Goal: Use online tool/utility: Utilize a website feature to perform a specific function

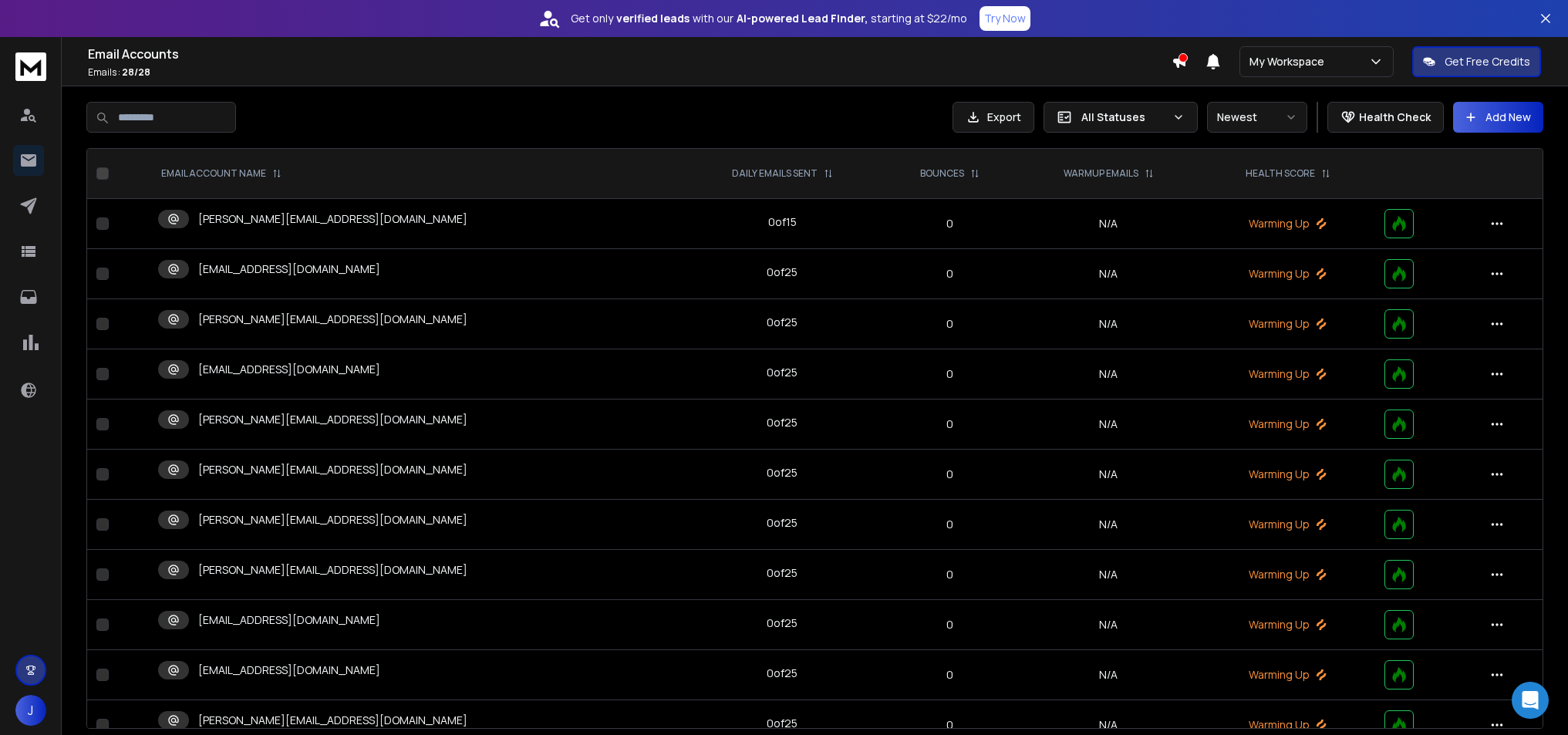
click at [273, 234] on td "[PERSON_NAME][EMAIL_ADDRESS][DOMAIN_NAME]" at bounding box center [415, 224] width 533 height 50
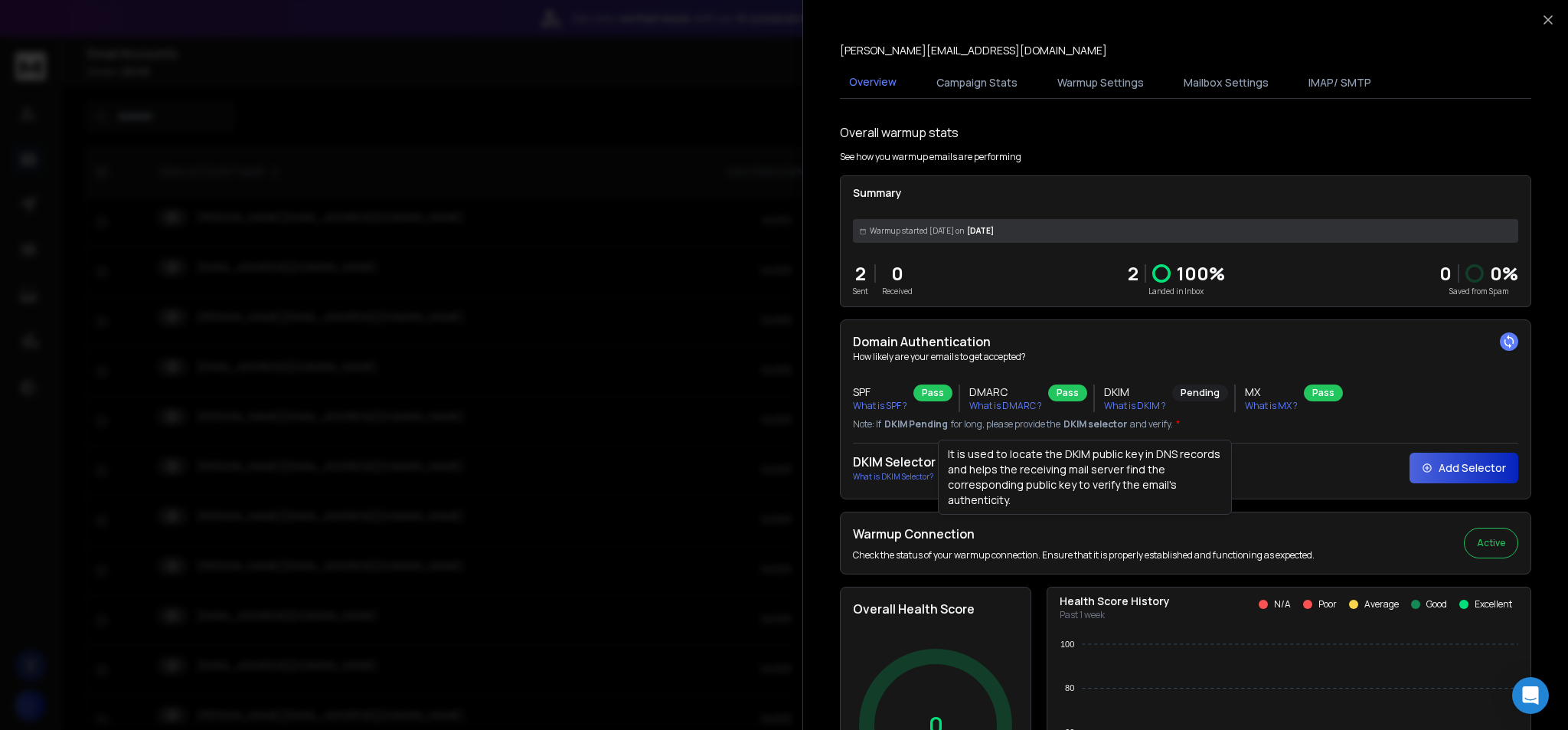
click at [908, 481] on p "What is DKIM Selector?" at bounding box center [893, 477] width 83 height 11
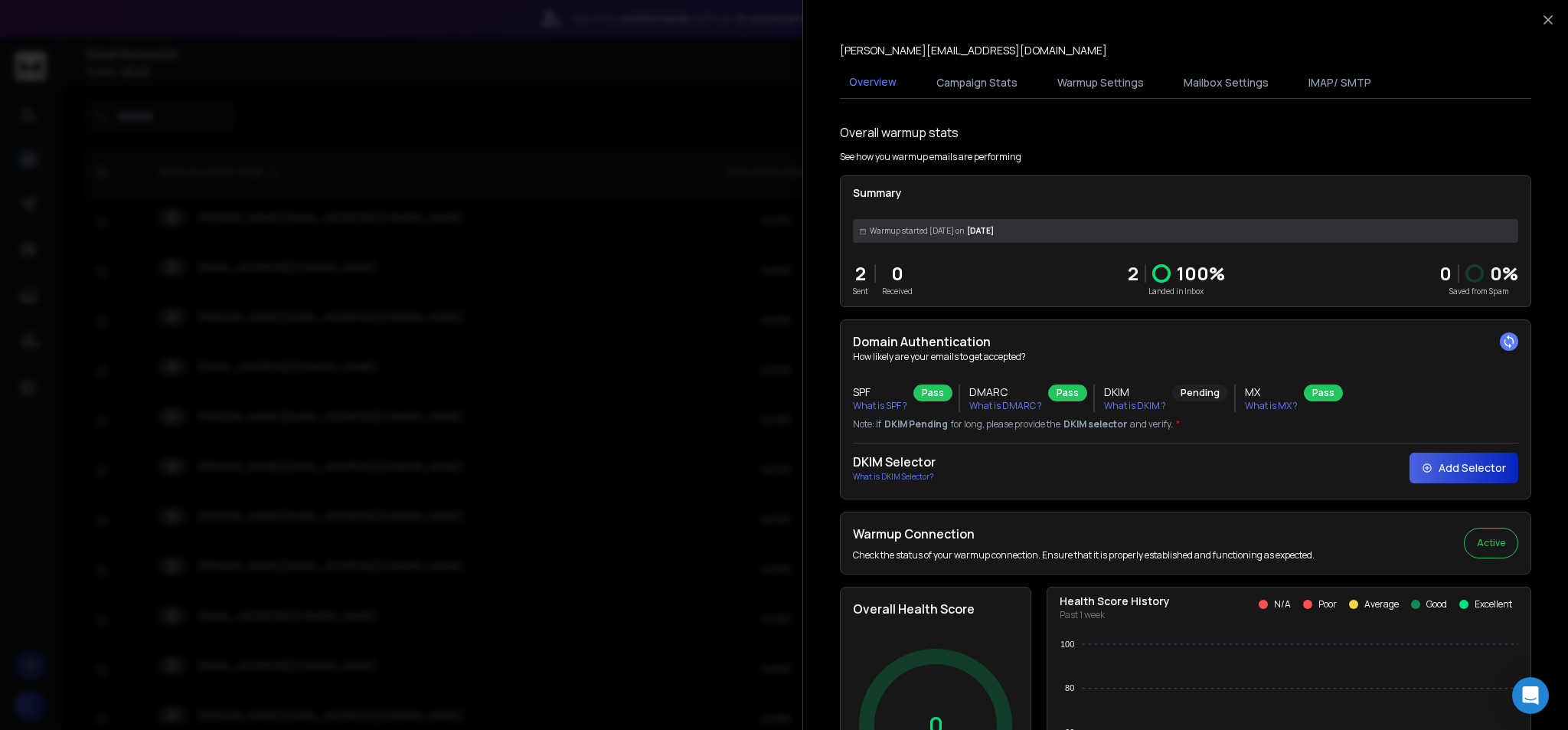
click at [908, 477] on p "What is DKIM Selector?" at bounding box center [893, 477] width 83 height 11
click at [913, 481] on p "What is DKIM Selector?" at bounding box center [893, 477] width 83 height 11
click at [924, 458] on h2 "DKIM Selector" at bounding box center [893, 462] width 83 height 18
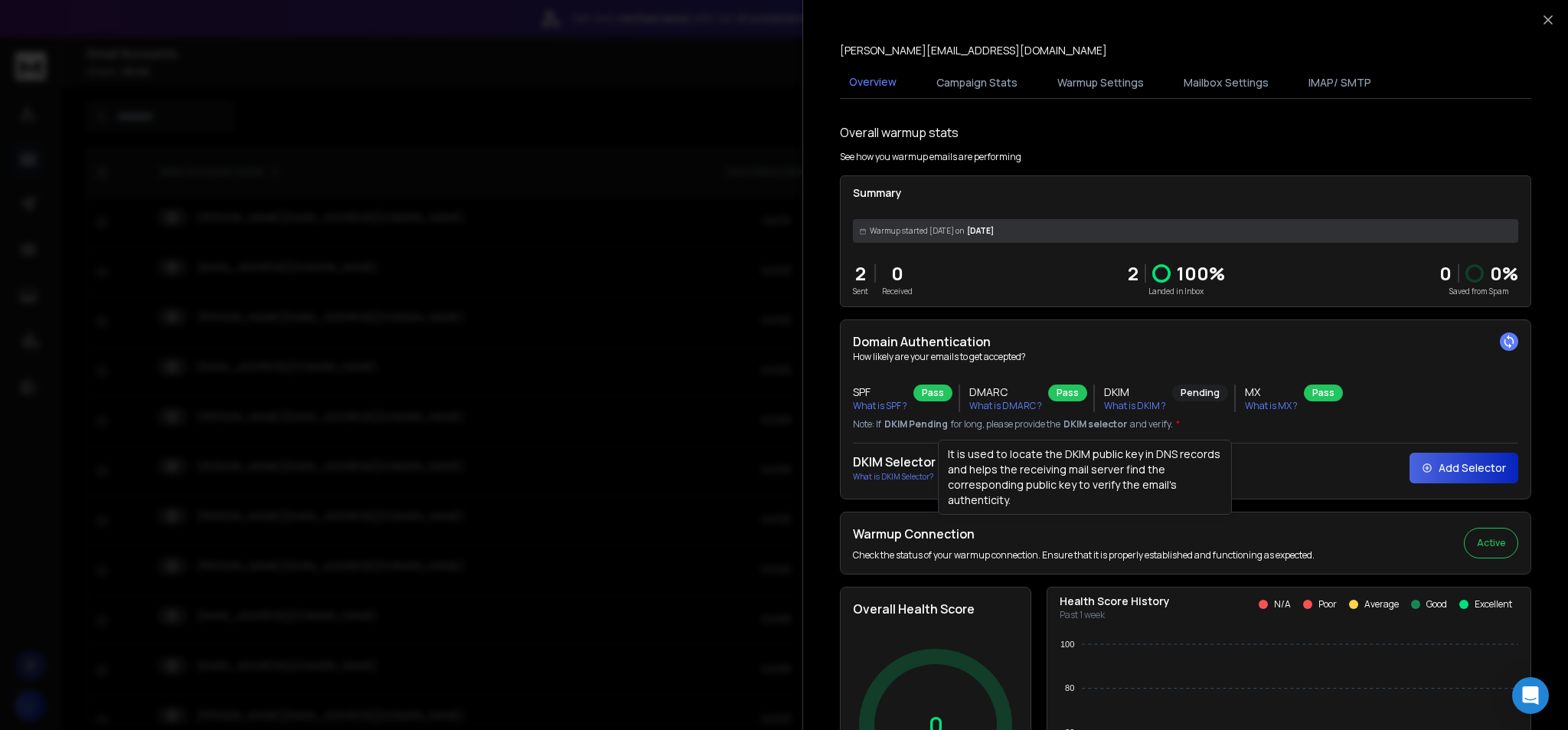
click at [928, 477] on p "What is DKIM Selector?" at bounding box center [893, 477] width 83 height 11
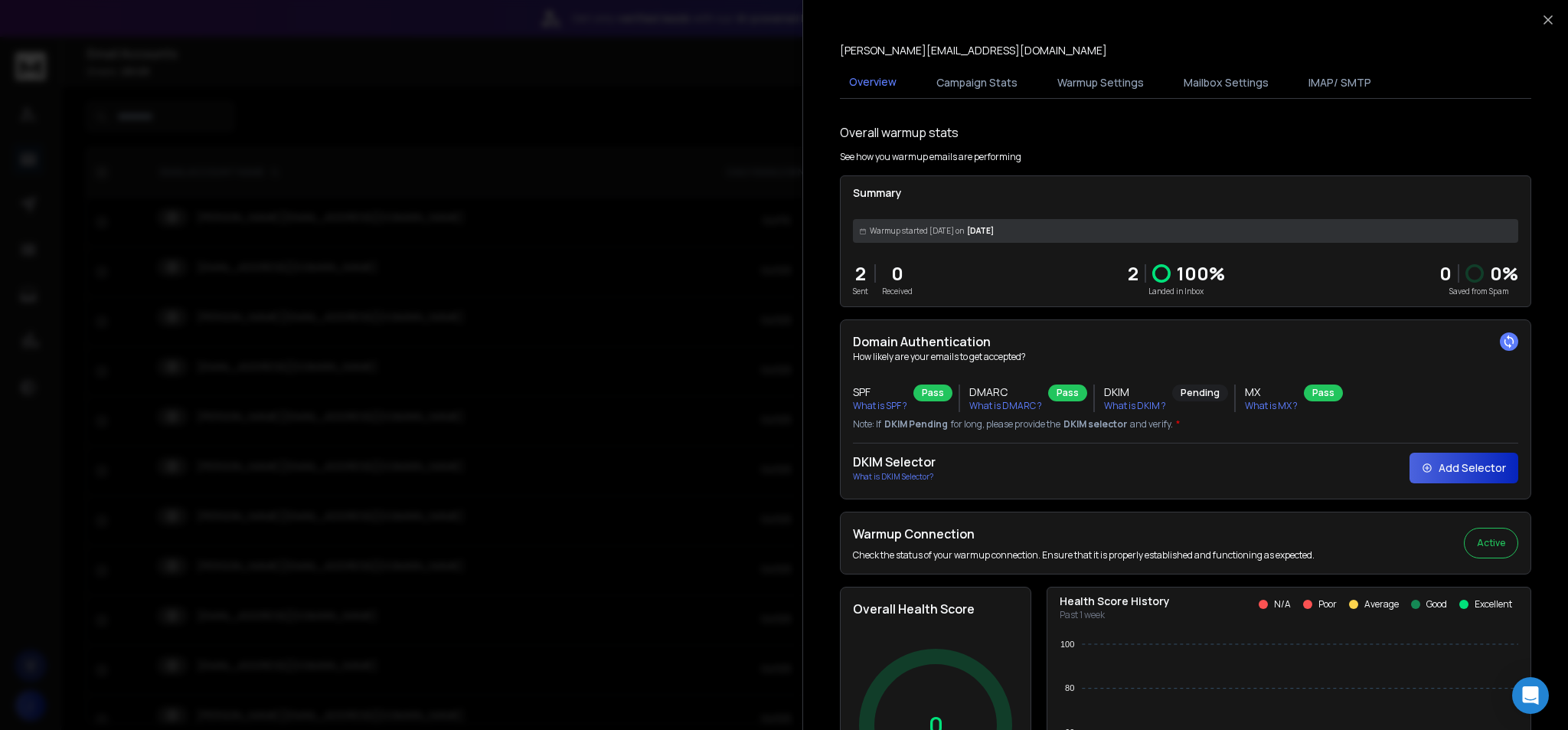
click at [1441, 468] on button "Add Selector" at bounding box center [1464, 468] width 108 height 30
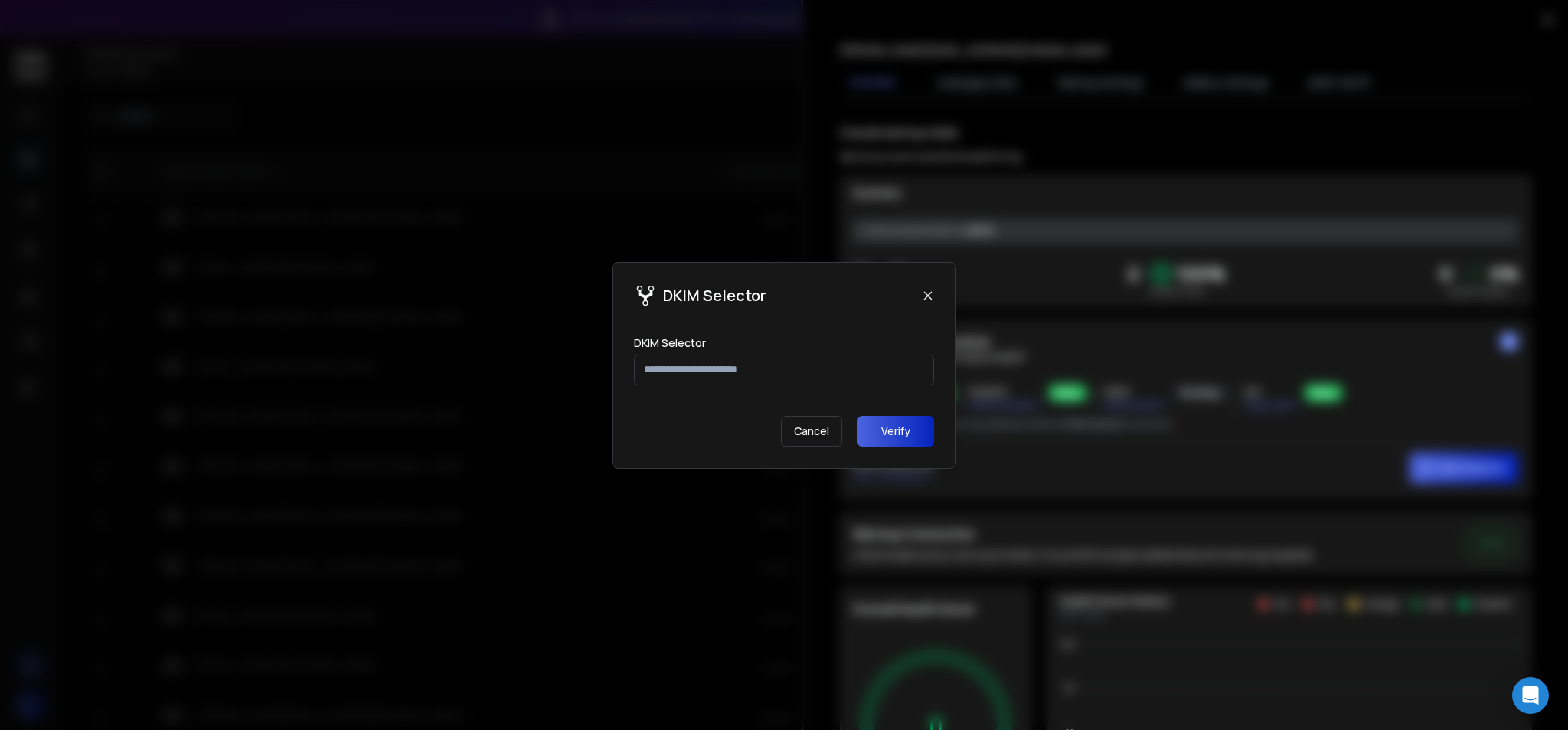
click at [807, 431] on p "Cancel" at bounding box center [812, 431] width 61 height 30
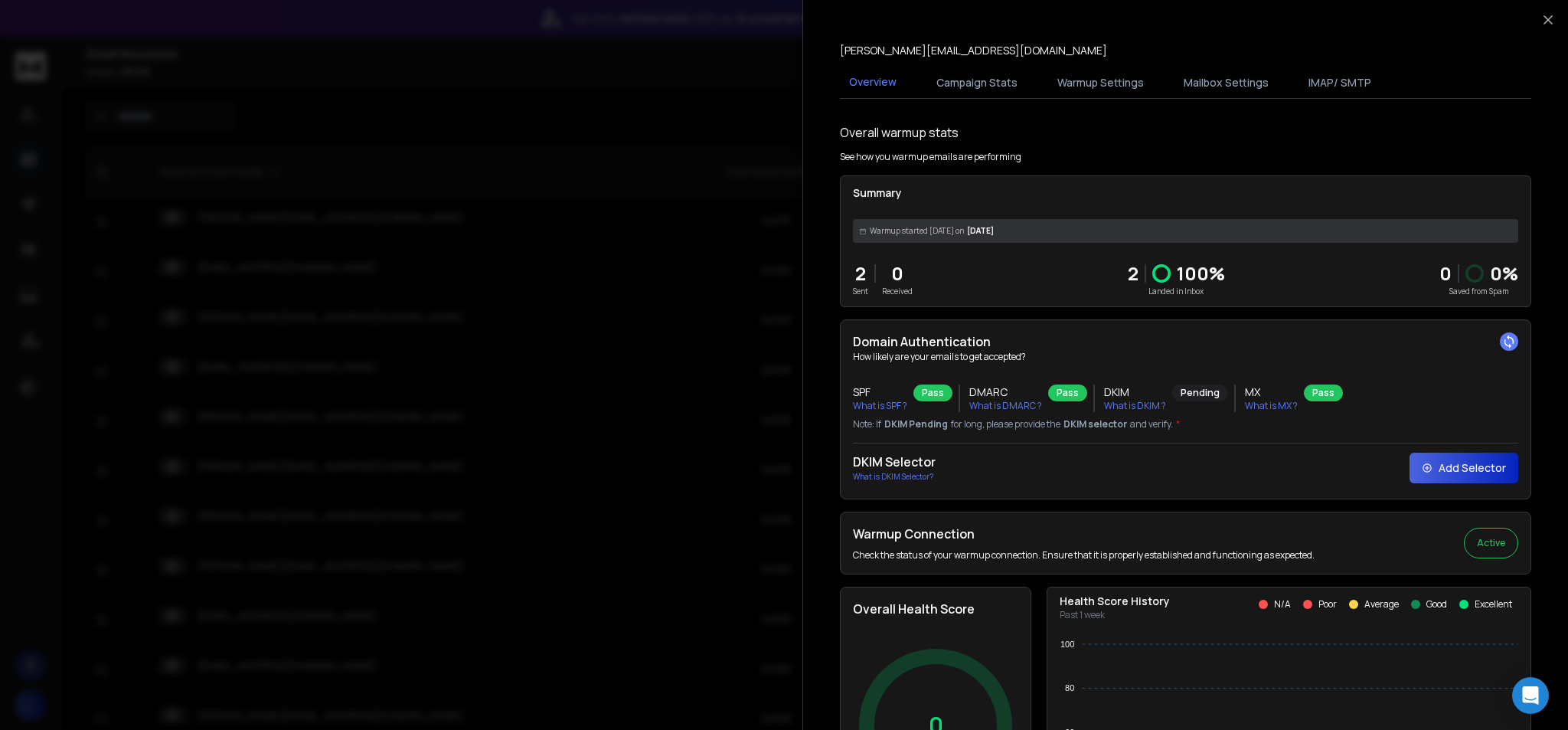
click at [1358, 76] on button "IMAP/ SMTP" at bounding box center [1340, 82] width 81 height 33
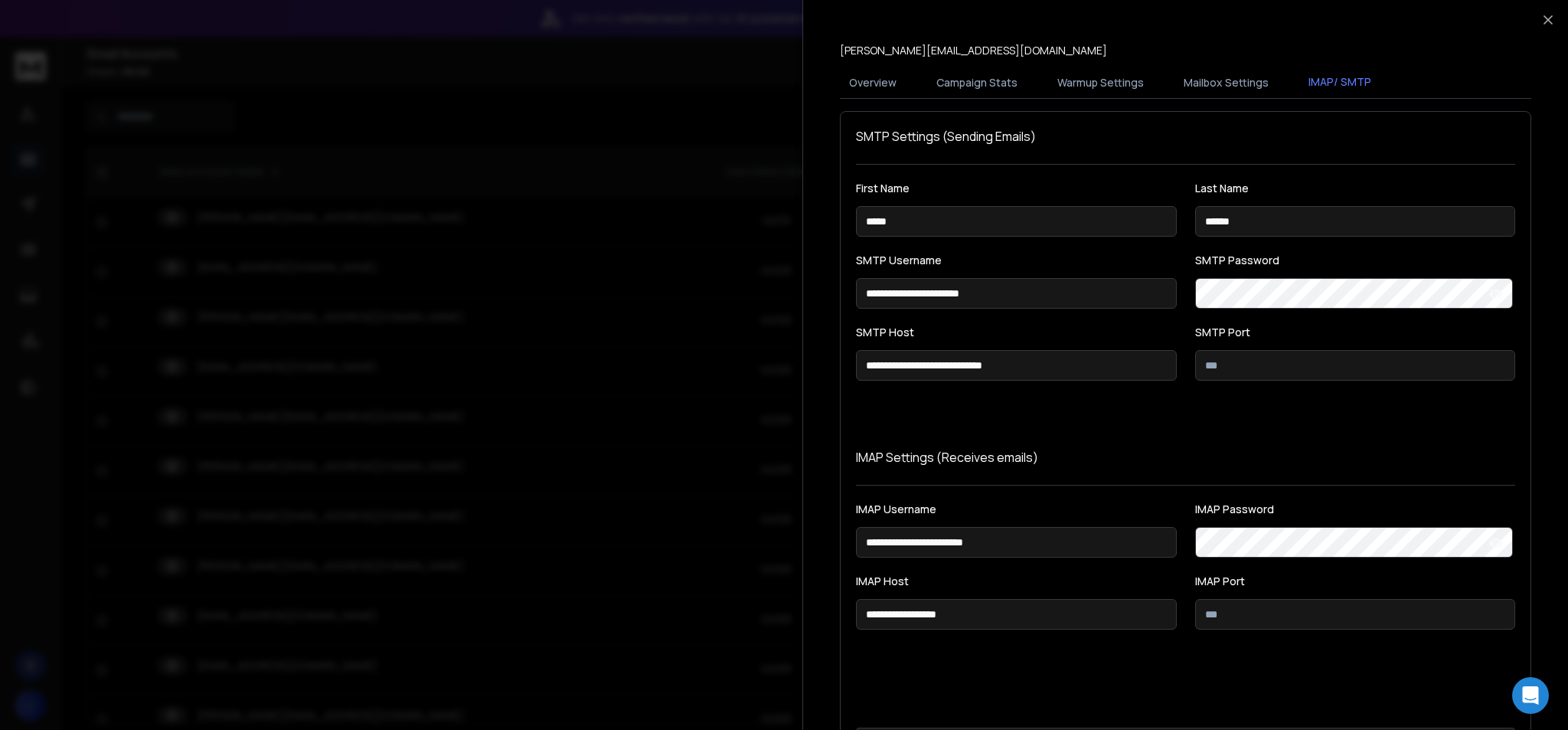
click at [1229, 78] on button "Mailbox Settings" at bounding box center [1225, 82] width 104 height 33
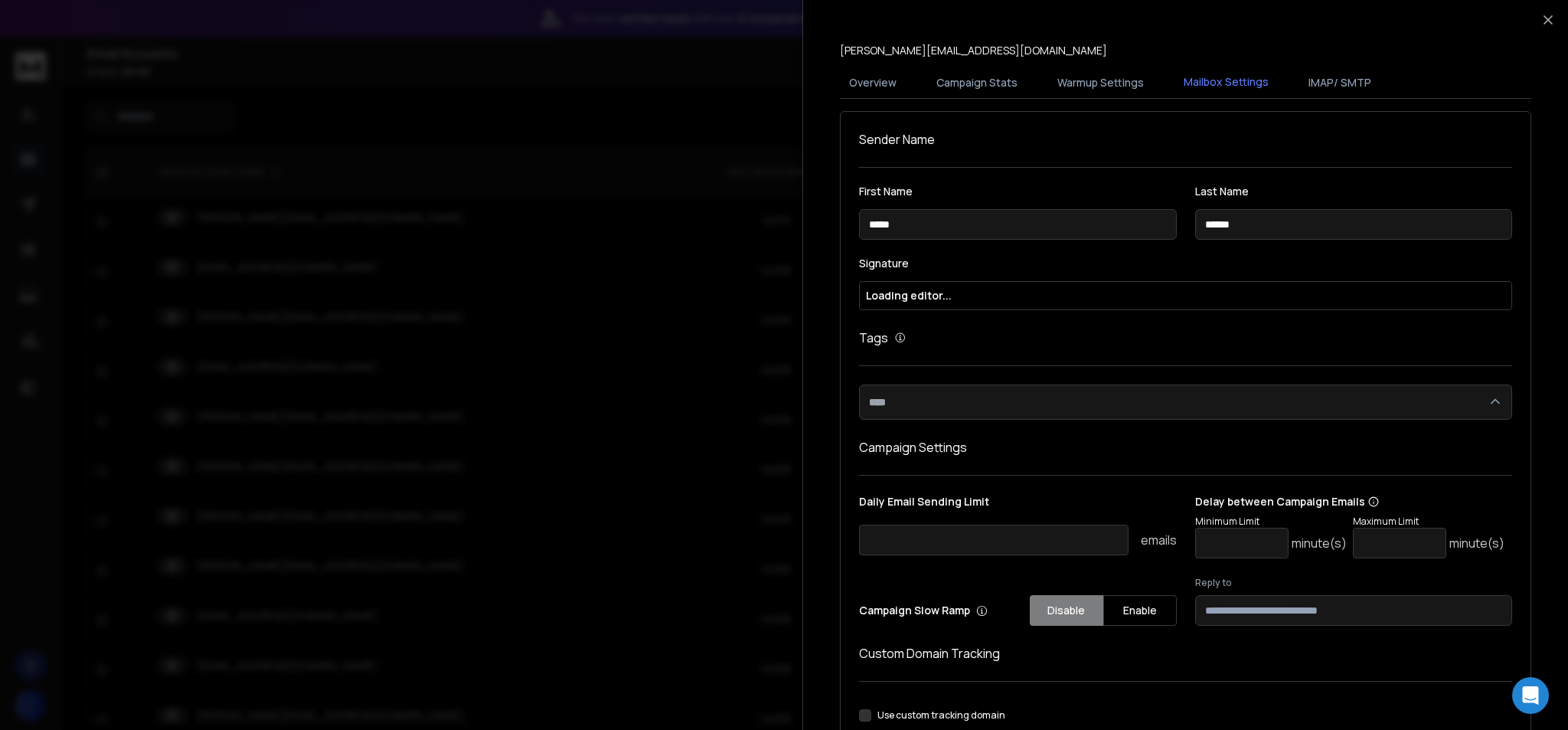
click at [1093, 83] on button "Warmup Settings" at bounding box center [1101, 82] width 105 height 33
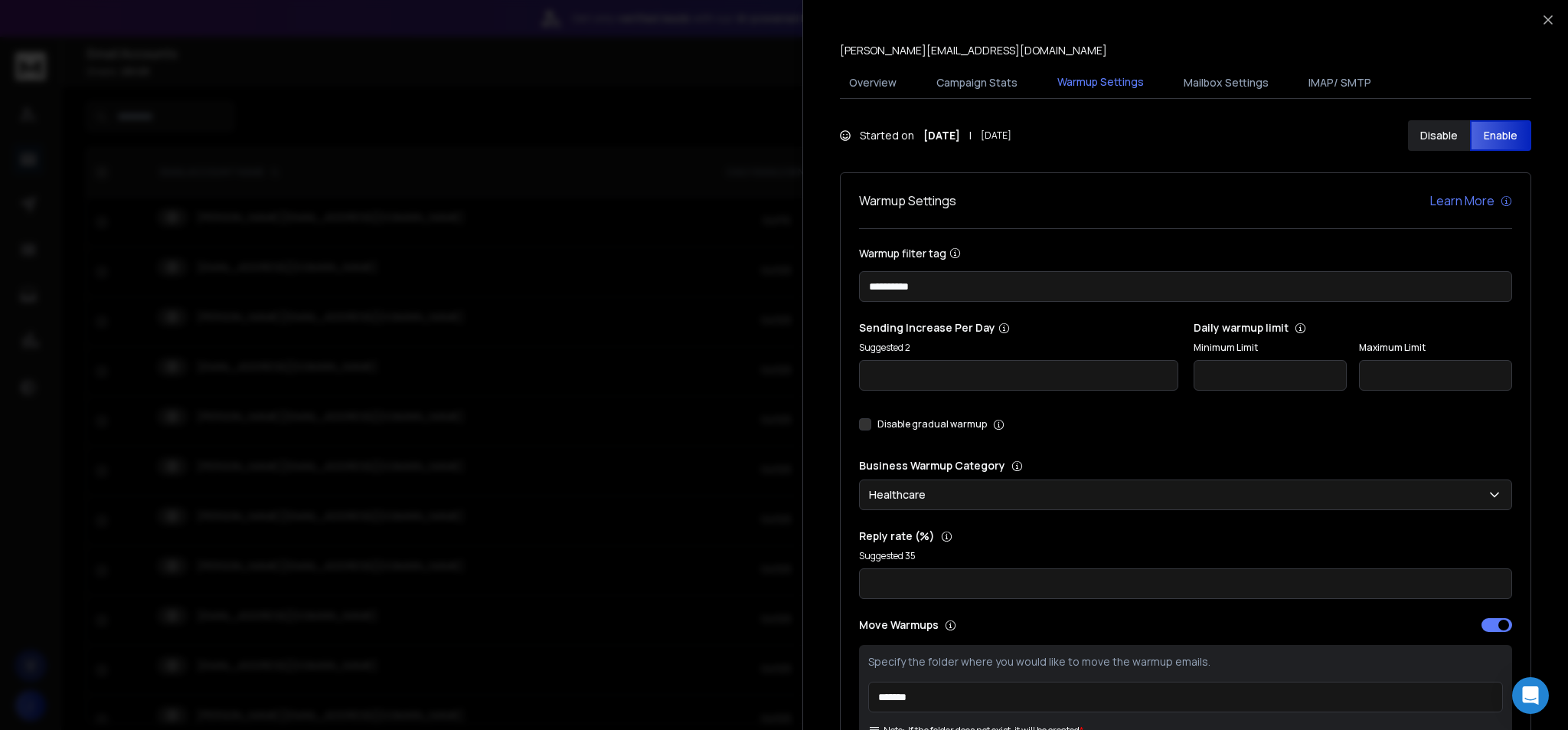
click at [970, 83] on button "Campaign Stats" at bounding box center [977, 82] width 100 height 33
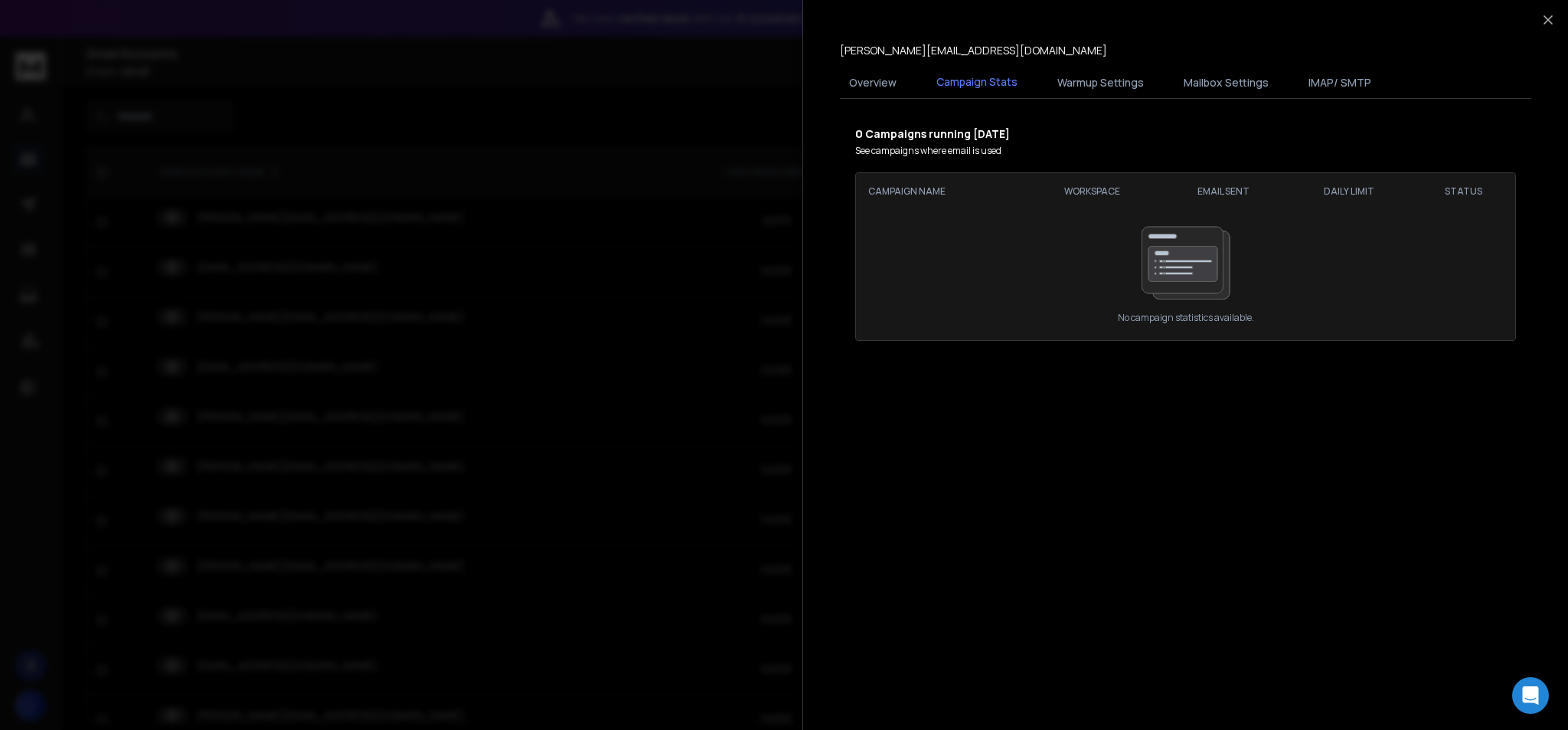
click at [866, 80] on button "Overview" at bounding box center [872, 82] width 66 height 33
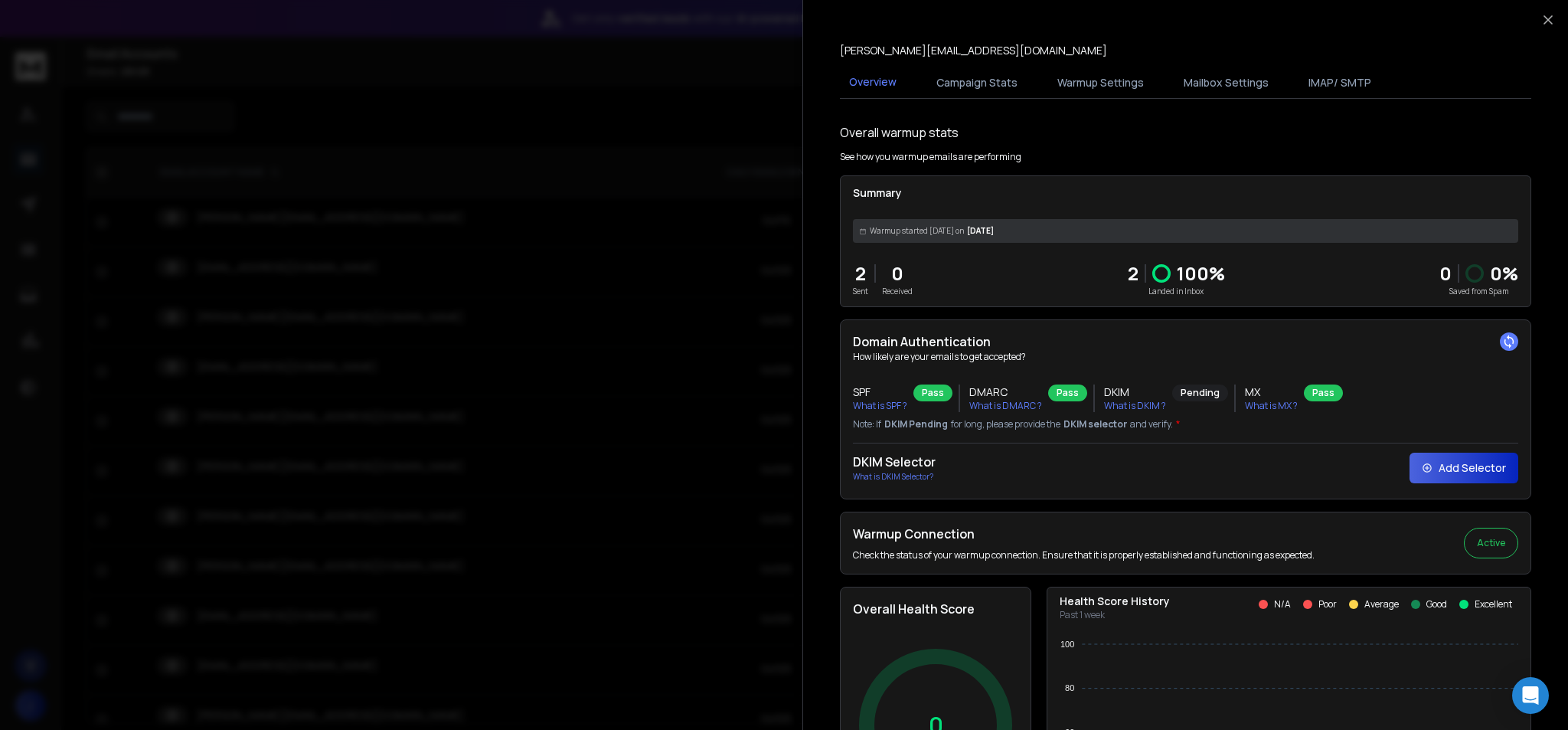
click at [768, 65] on div at bounding box center [784, 365] width 1568 height 730
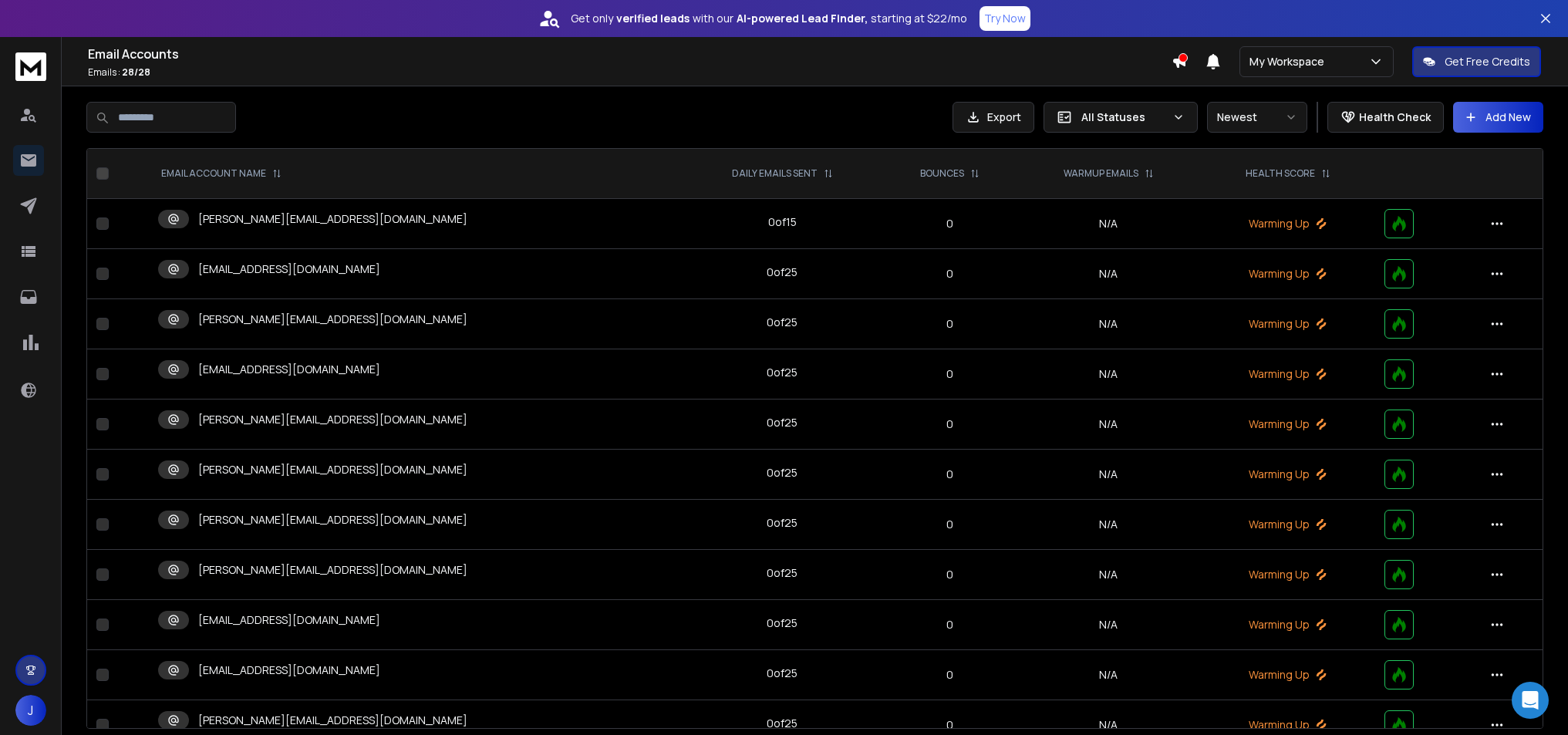
click at [994, 18] on p "Try Now" at bounding box center [1004, 18] width 41 height 15
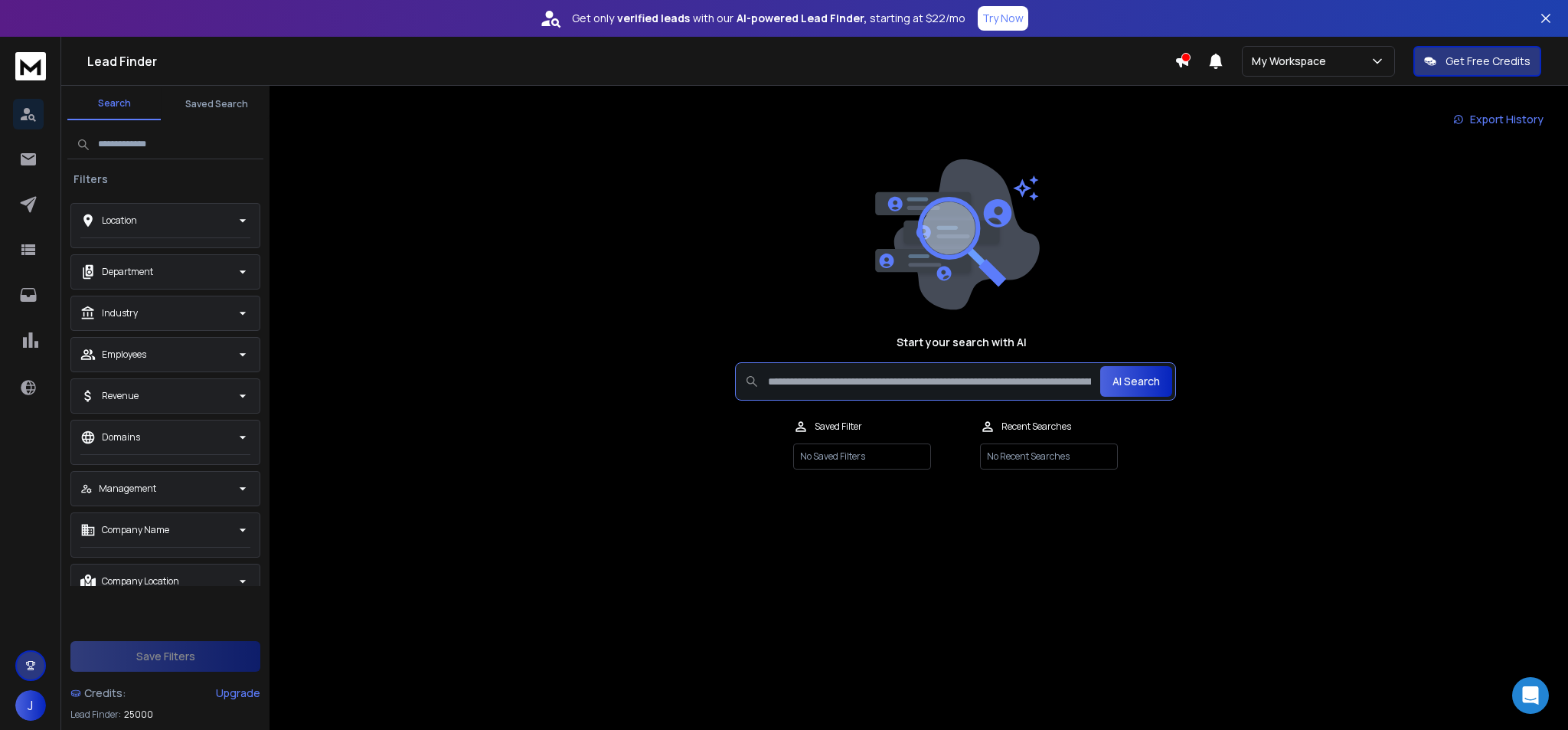
scroll to position [70, 0]
